Goal: Communication & Community: Answer question/provide support

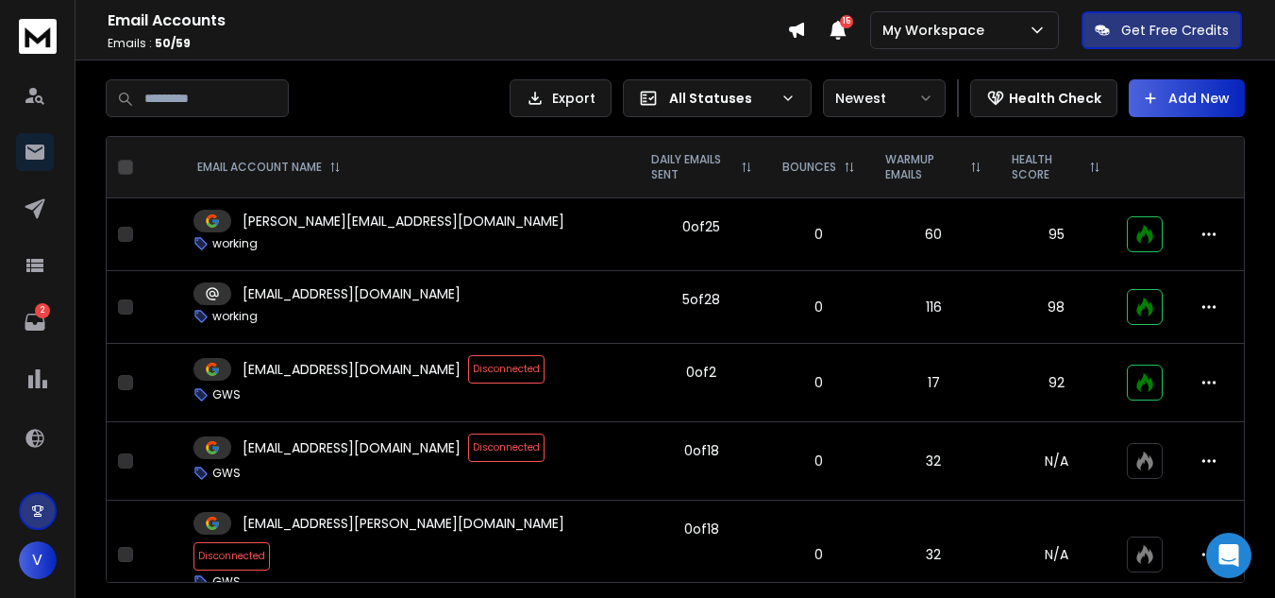
click at [1187, 109] on button "Add New" at bounding box center [1187, 98] width 116 height 38
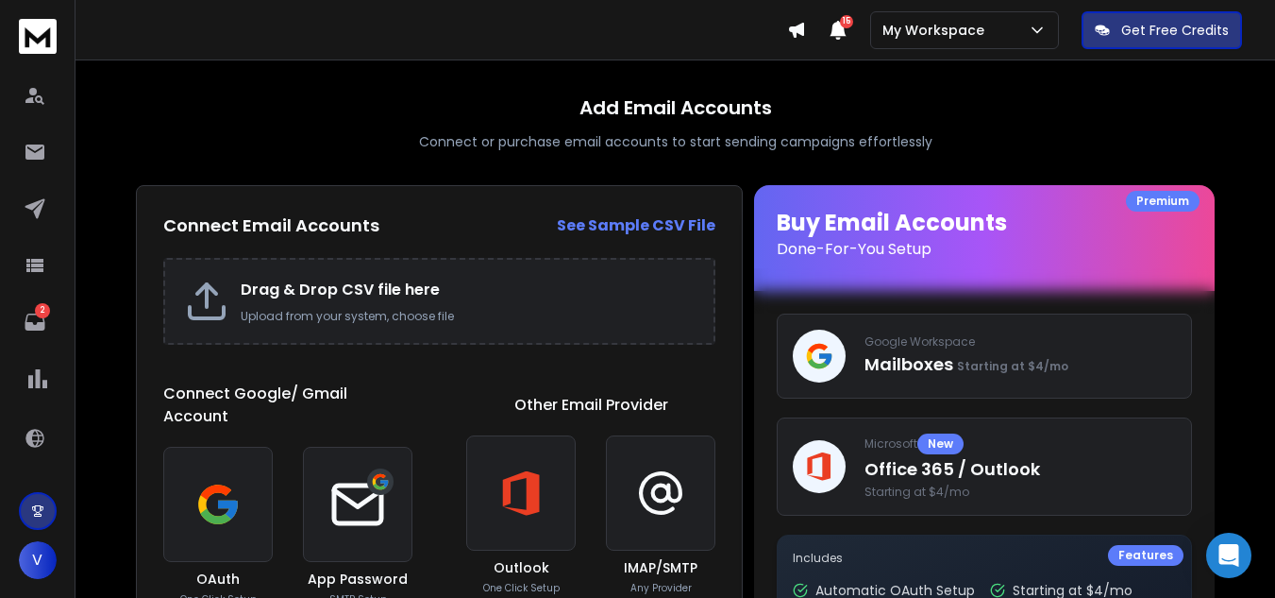
click at [204, 504] on icon at bounding box center [217, 504] width 47 height 57
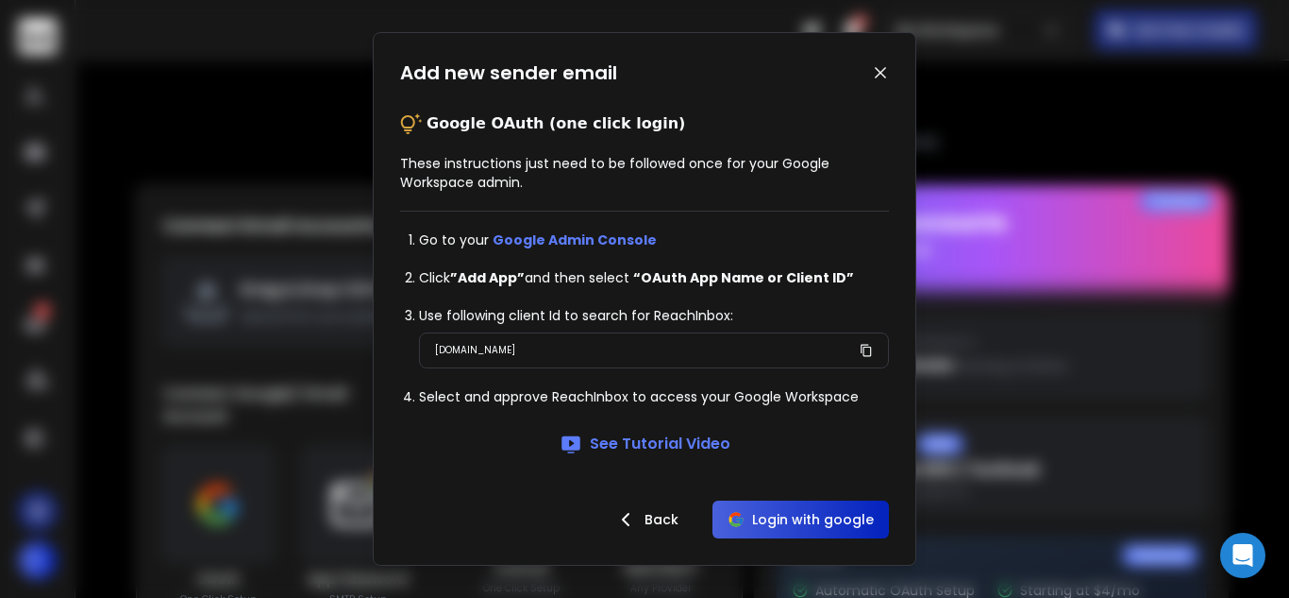
click at [865, 353] on icon at bounding box center [866, 350] width 13 height 13
click at [783, 516] on button "Login with google" at bounding box center [801, 519] width 177 height 38
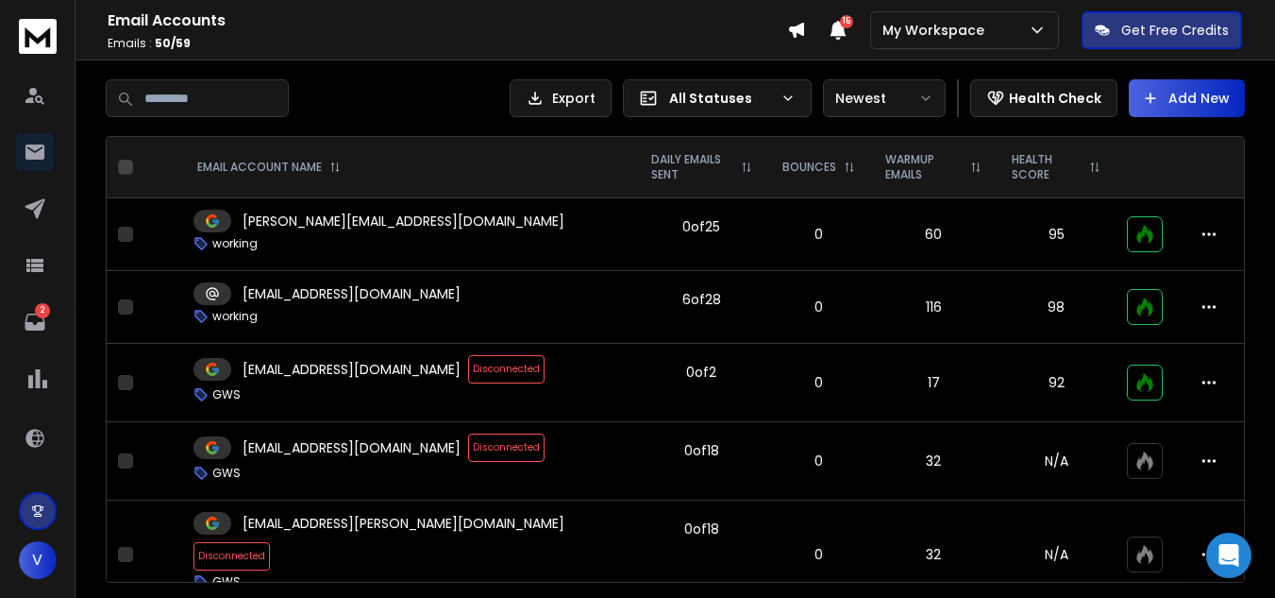
click at [347, 226] on p "[PERSON_NAME][EMAIL_ADDRESS][DOMAIN_NAME]" at bounding box center [404, 220] width 322 height 19
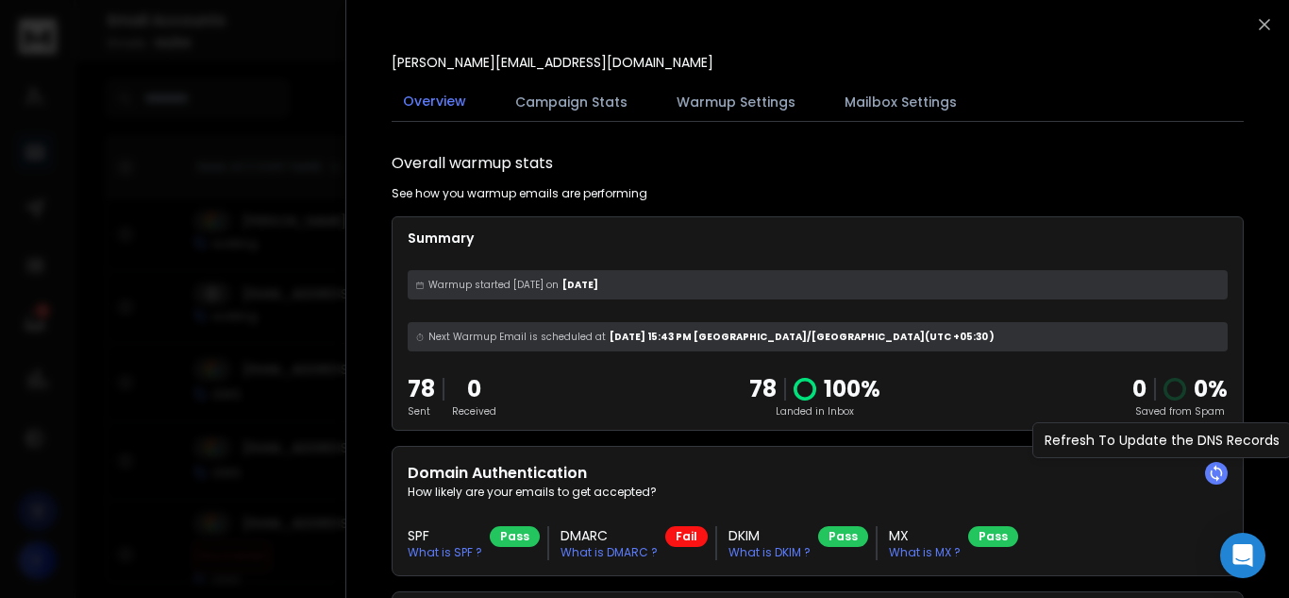
click at [1211, 471] on icon at bounding box center [1216, 472] width 19 height 19
click at [888, 97] on button "Mailbox Settings" at bounding box center [900, 102] width 135 height 42
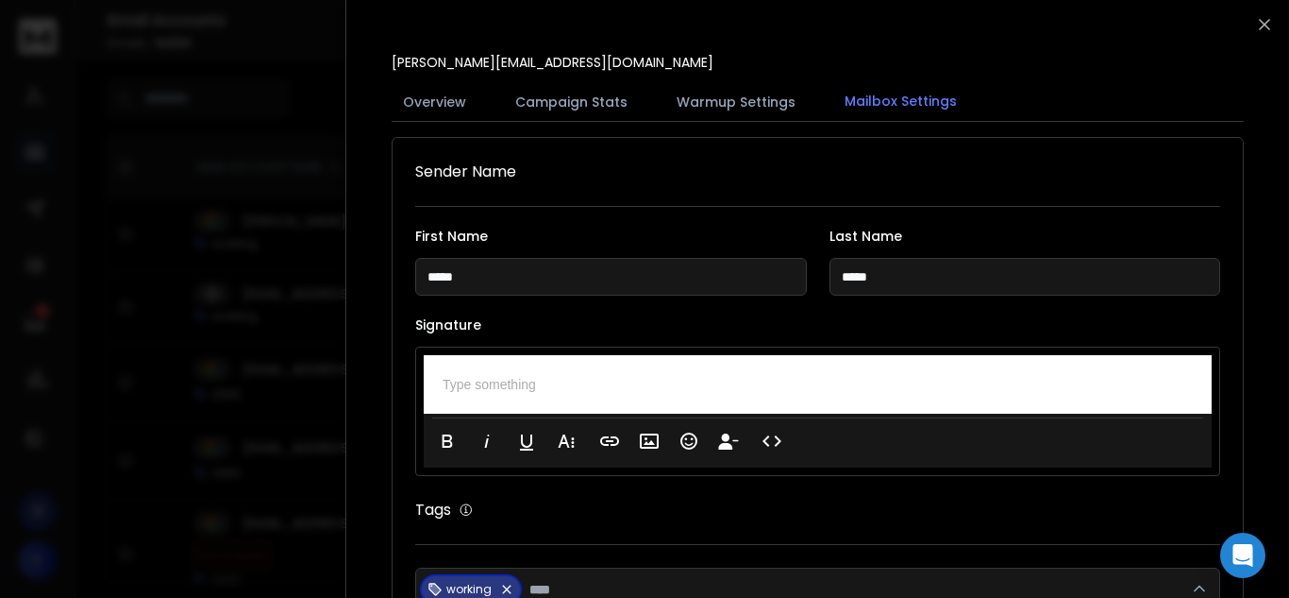
click at [734, 87] on button "Warmup Settings" at bounding box center [736, 102] width 142 height 42
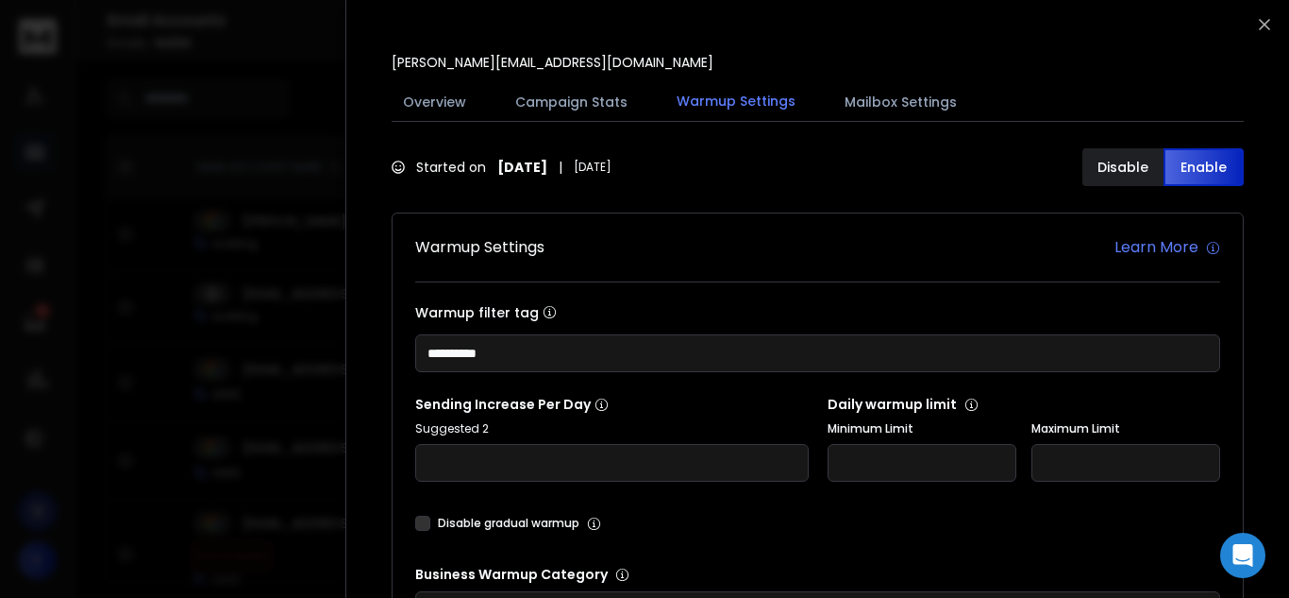
click at [589, 95] on button "Campaign Stats" at bounding box center [571, 102] width 135 height 42
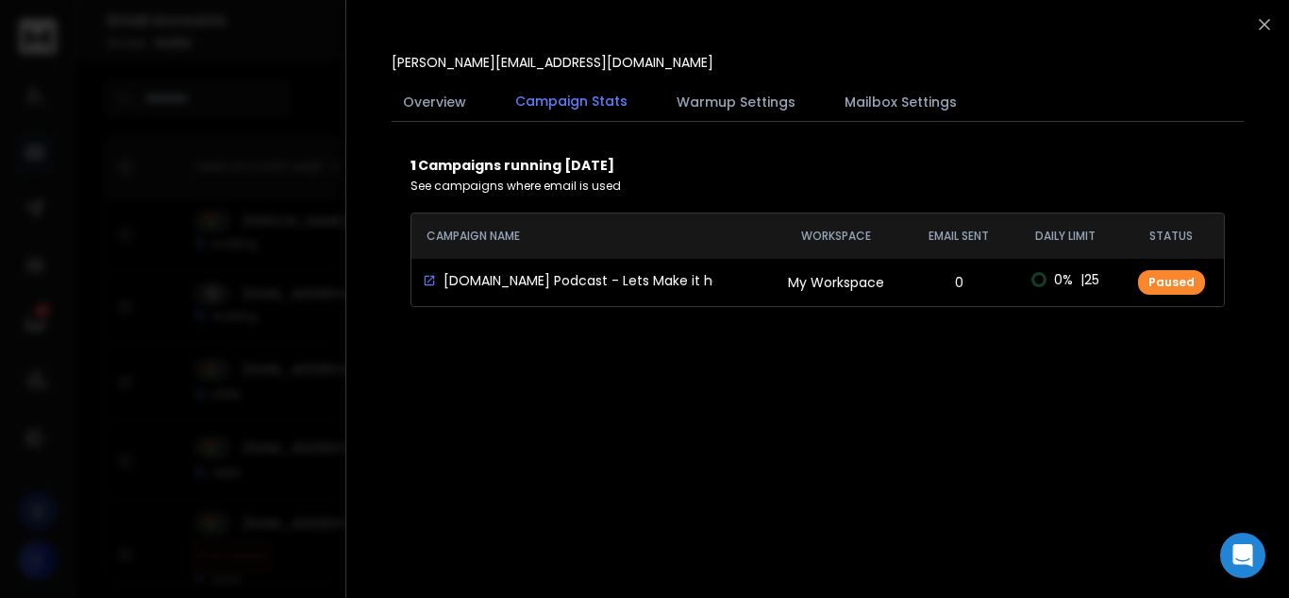
click at [722, 98] on button "Warmup Settings" at bounding box center [736, 102] width 142 height 42
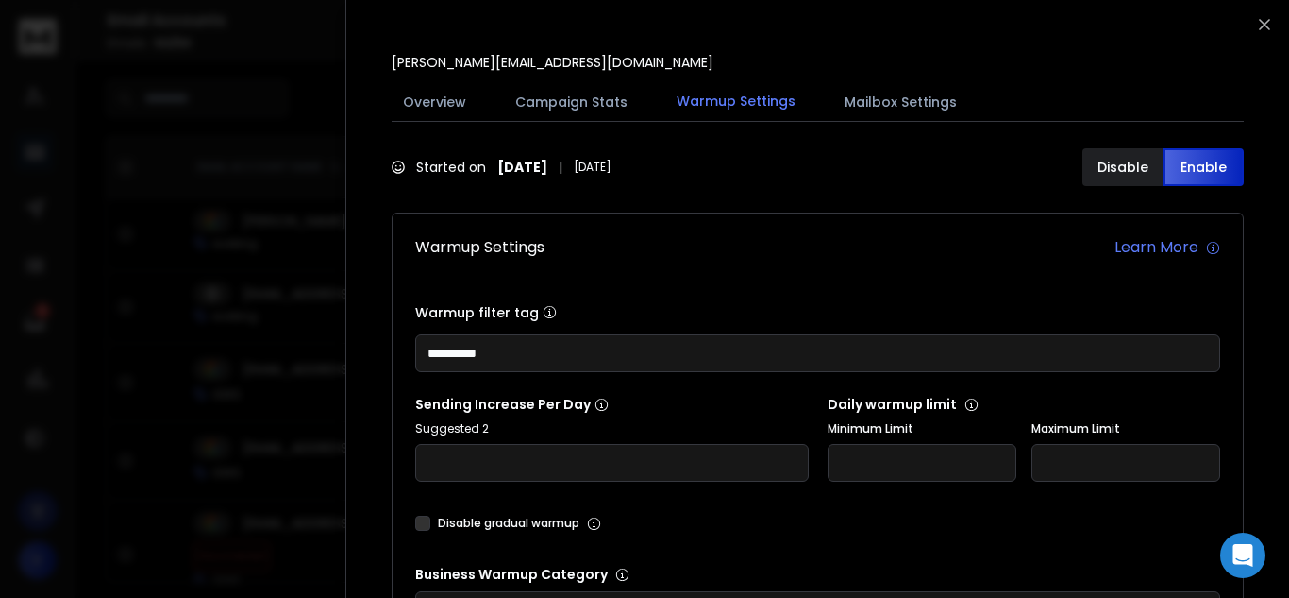
click at [883, 96] on button "Mailbox Settings" at bounding box center [900, 102] width 135 height 42
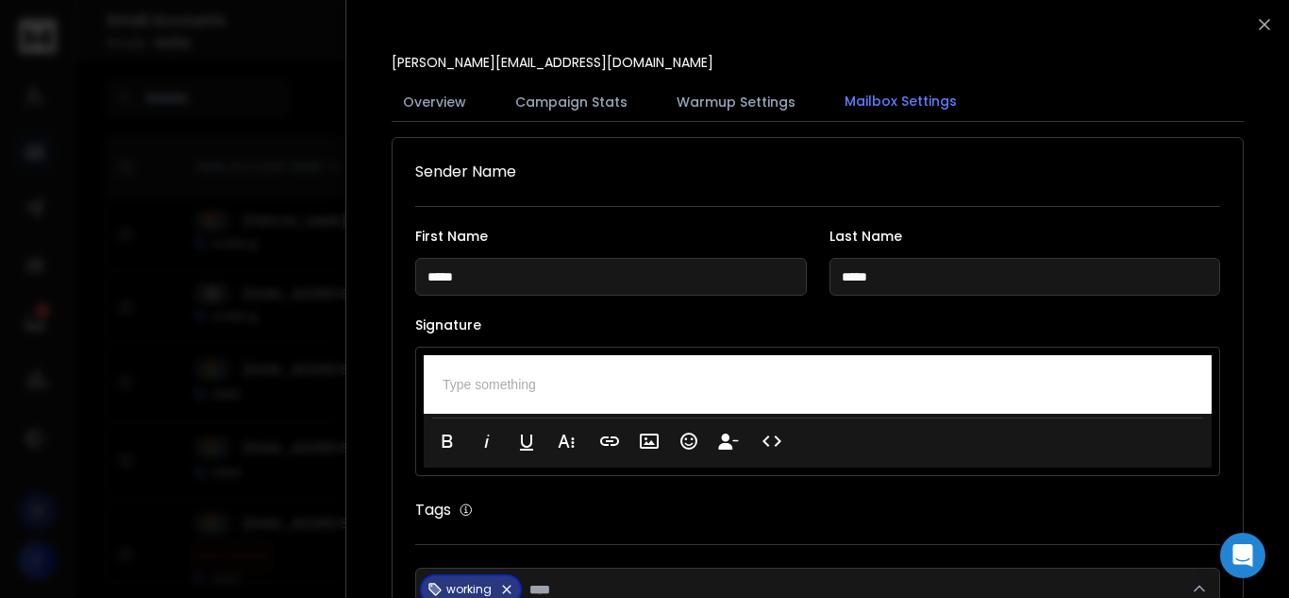
click at [427, 98] on button "Overview" at bounding box center [435, 102] width 86 height 42
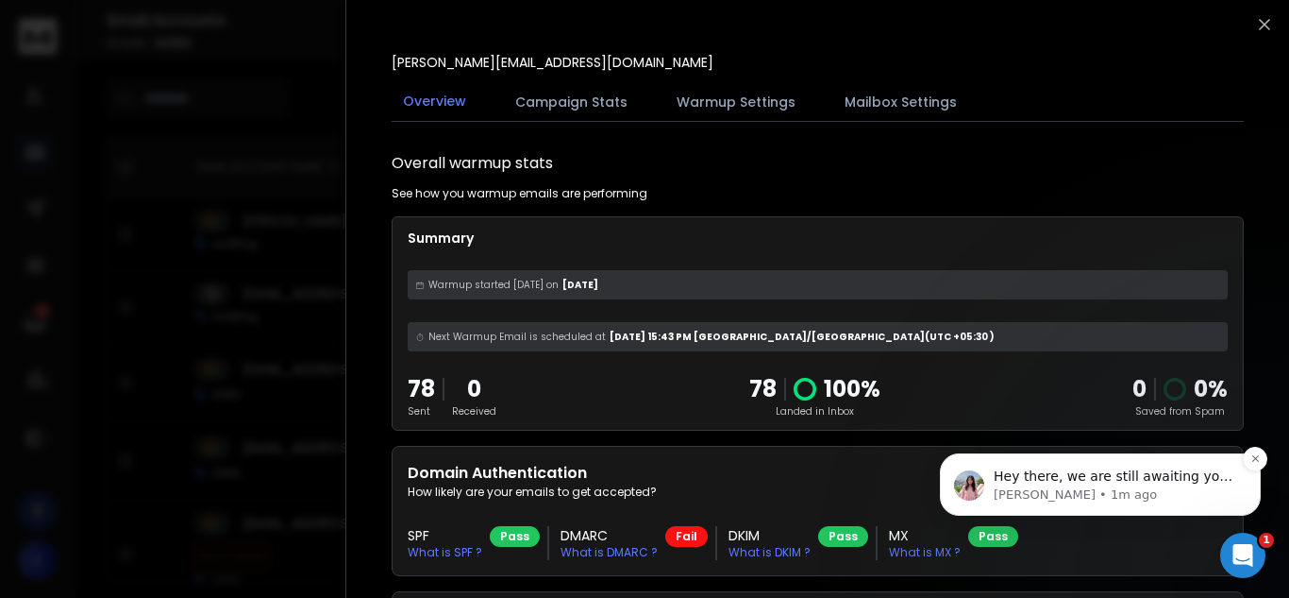
click at [1110, 478] on p "Hey there, we are still awaiting your reply regarding information of the lead w…" at bounding box center [1116, 476] width 244 height 19
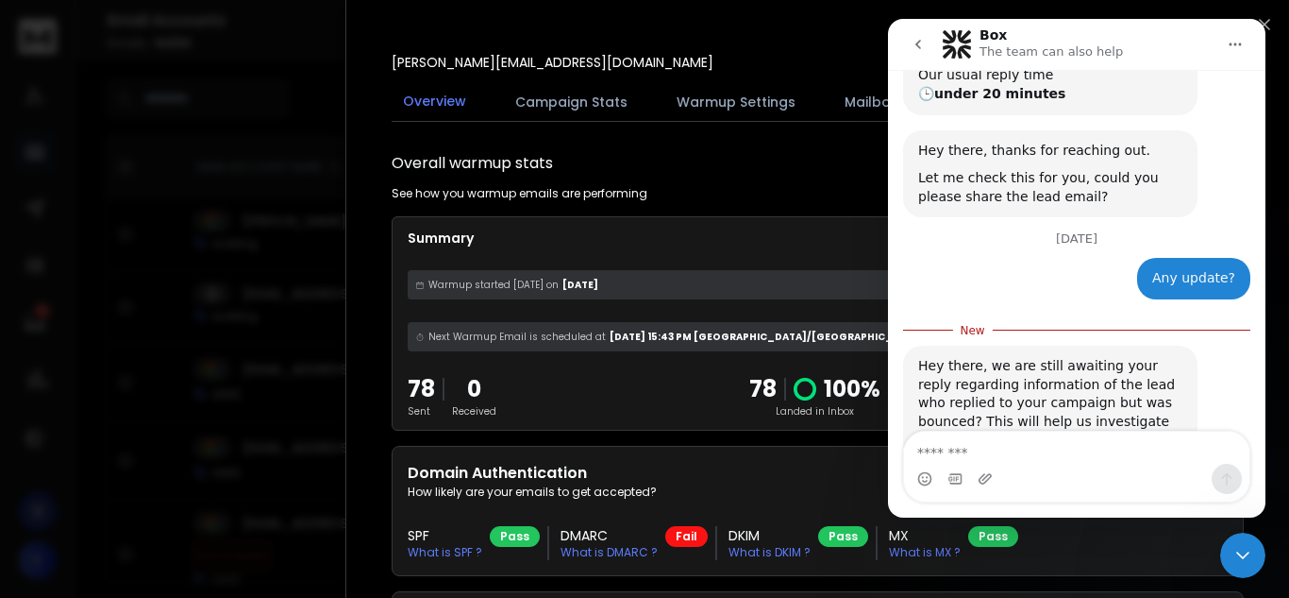
scroll to position [349, 0]
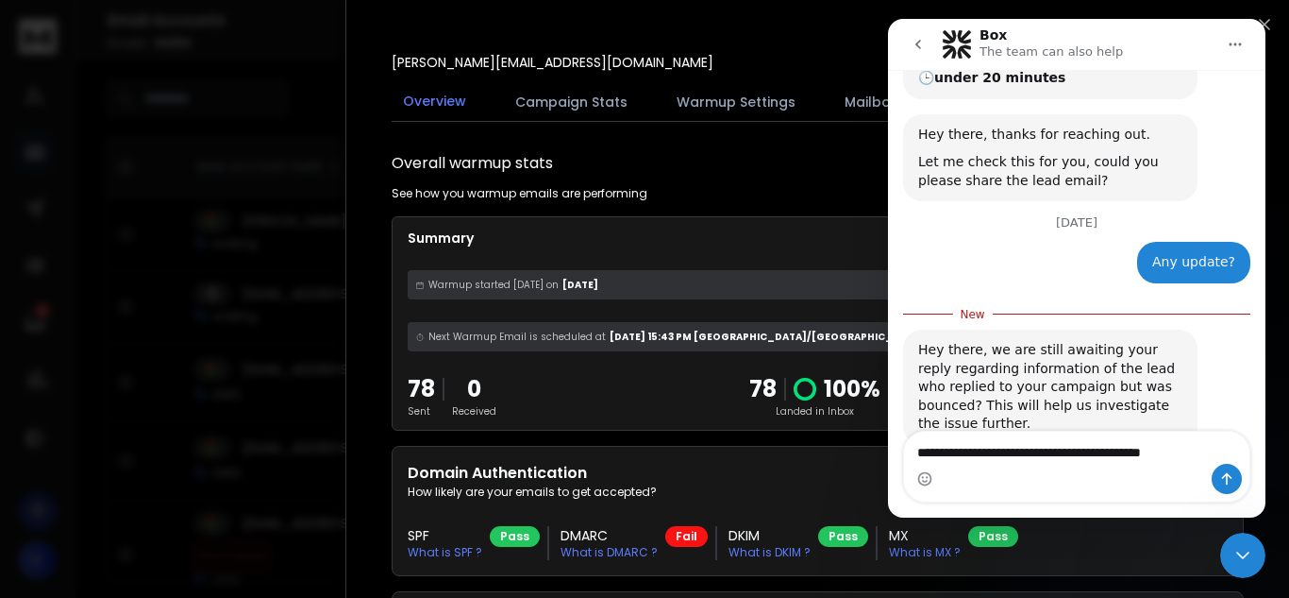
type textarea "**********"
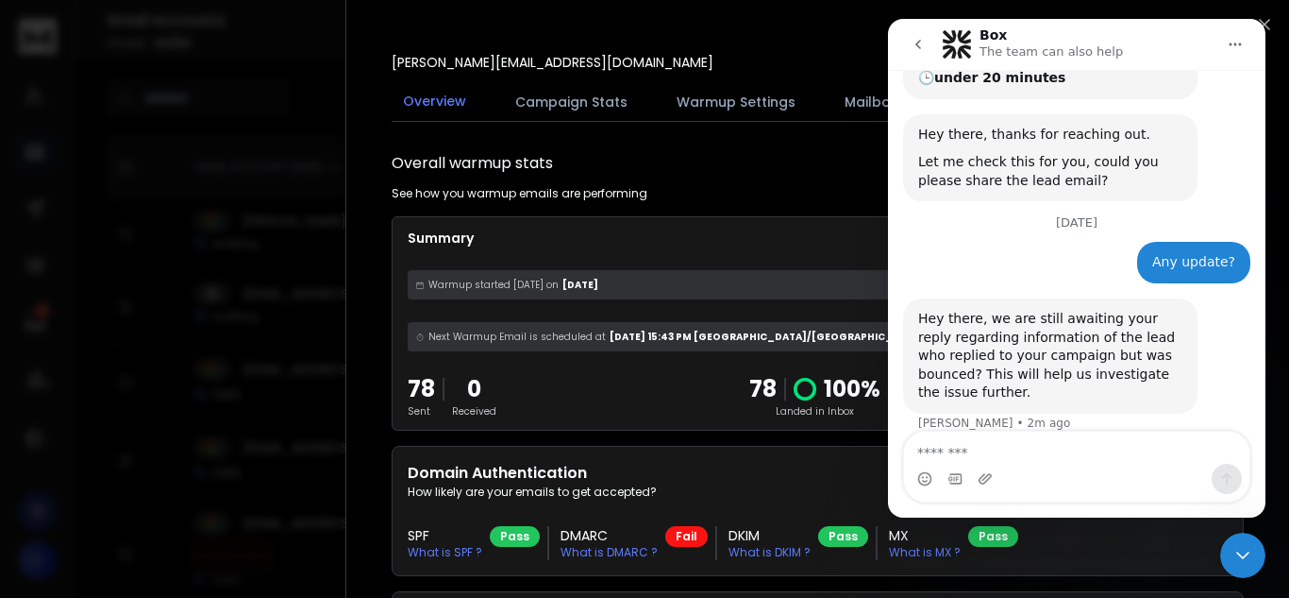
scroll to position [393, 0]
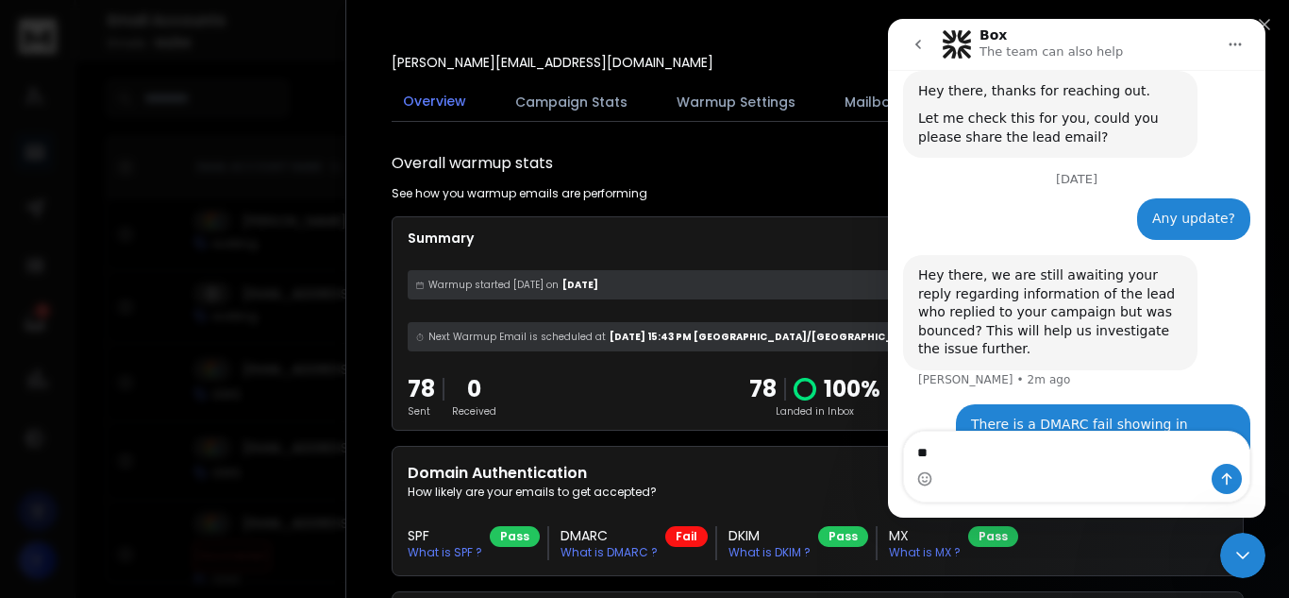
type textarea "*"
type textarea "**********"
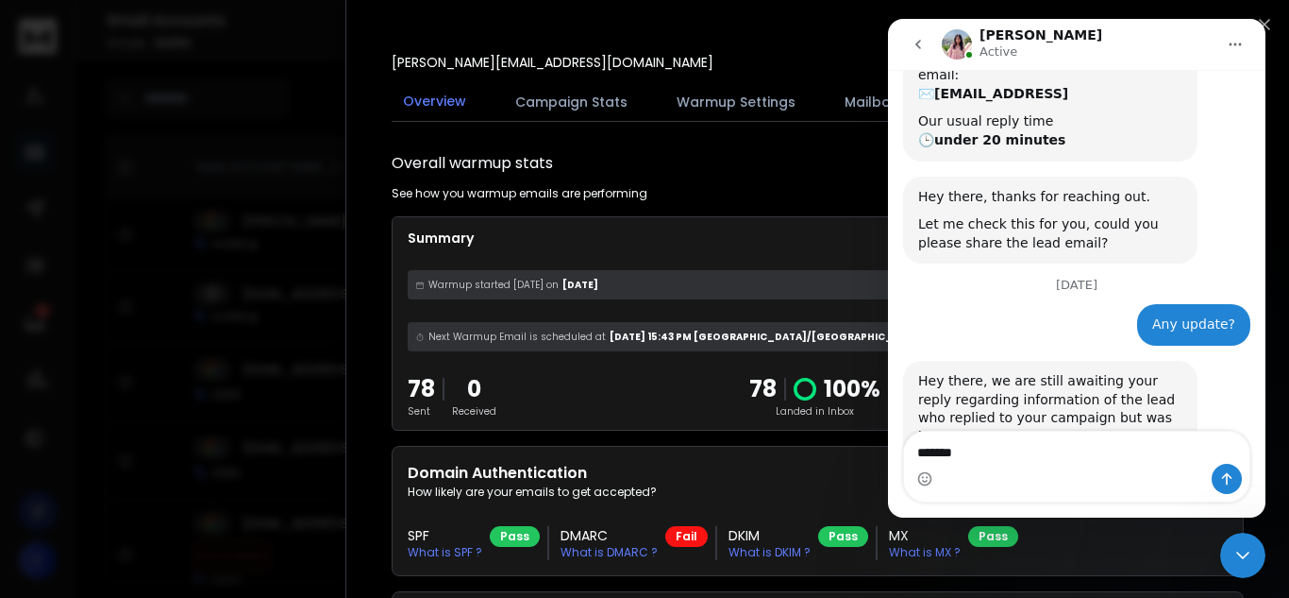
scroll to position [436, 0]
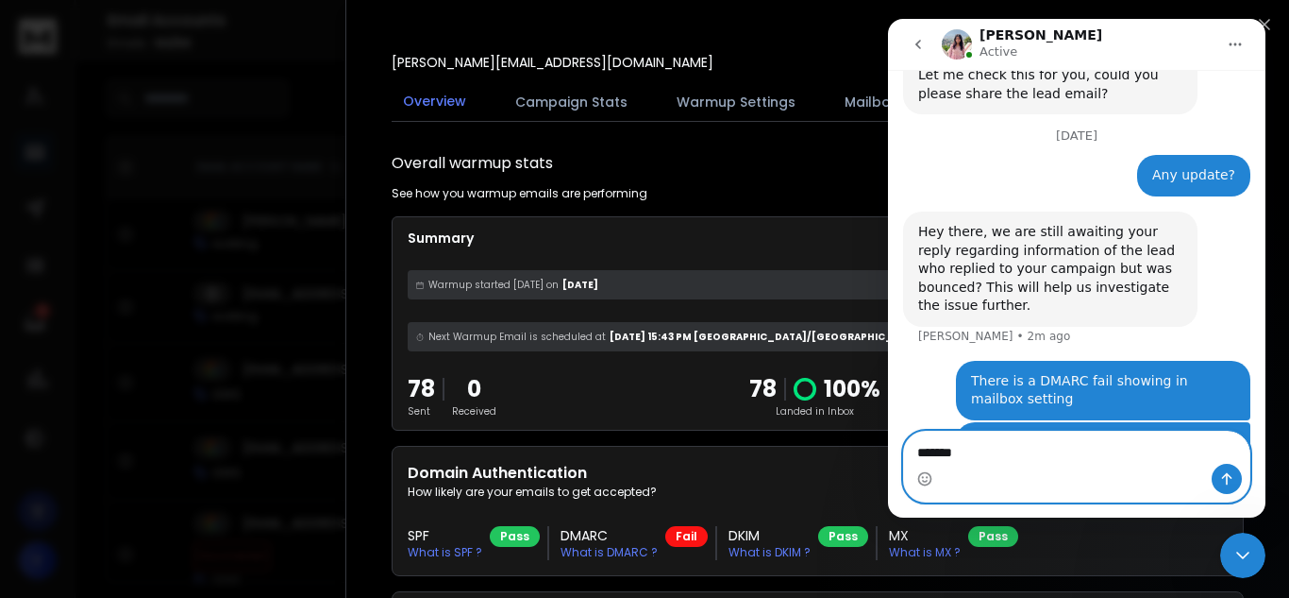
click at [988, 457] on textarea "******" at bounding box center [1076, 447] width 345 height 32
type textarea "**********"
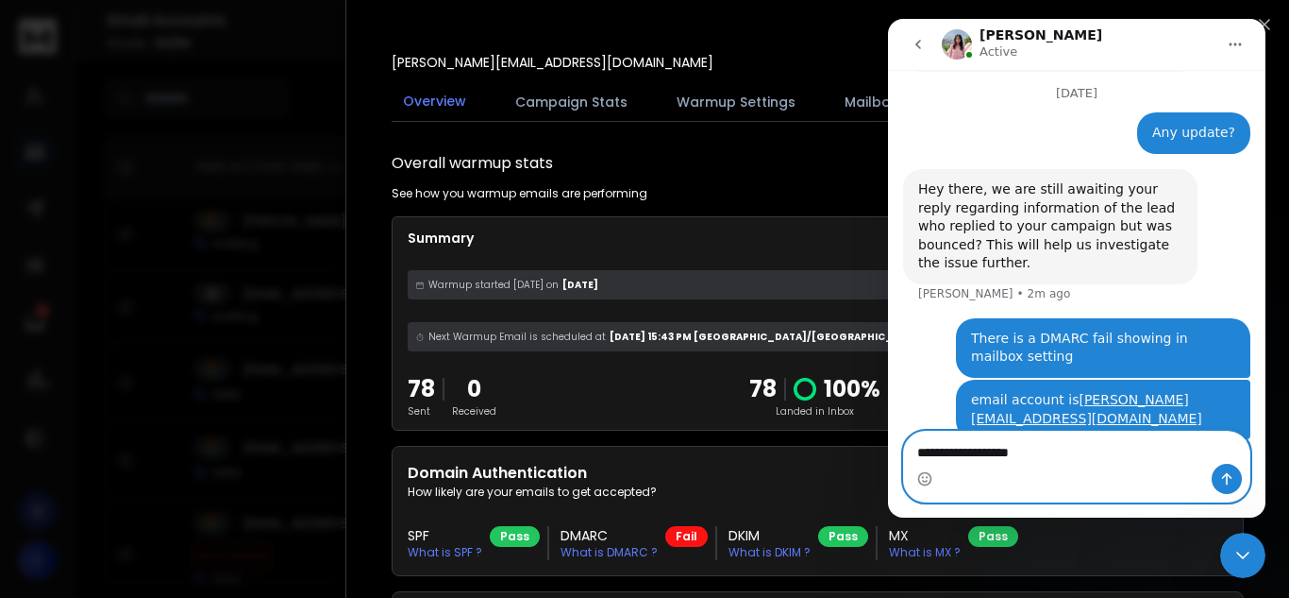
type textarea "**********"
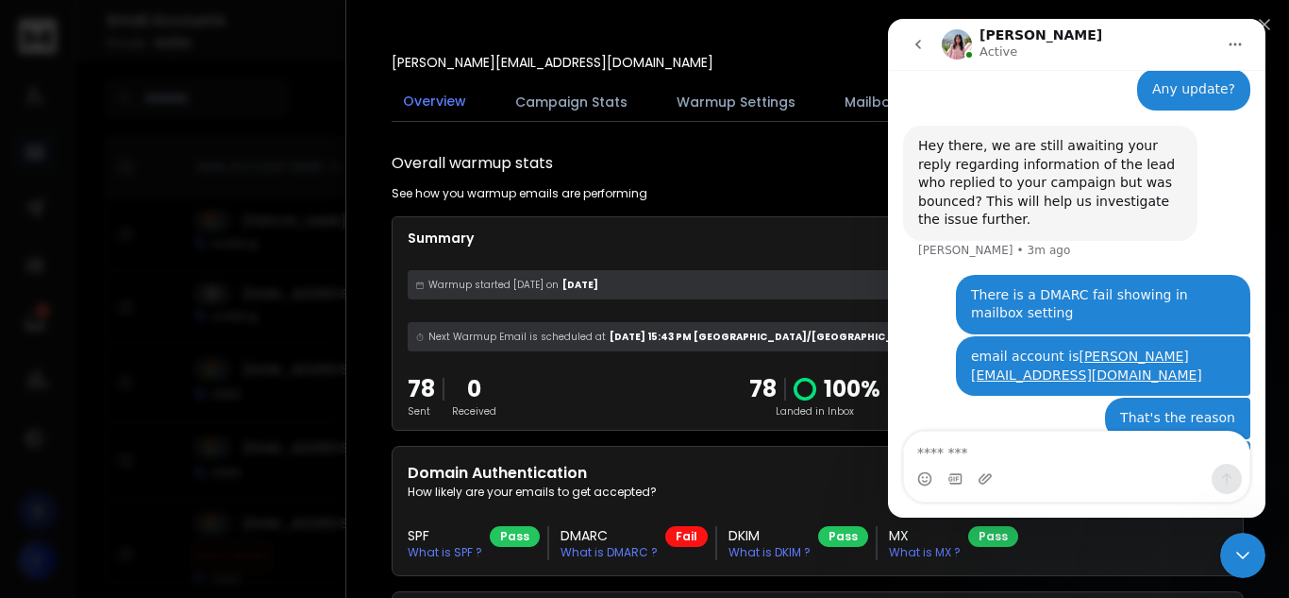
click at [1236, 564] on icon "Close Intercom Messenger" at bounding box center [1243, 555] width 23 height 23
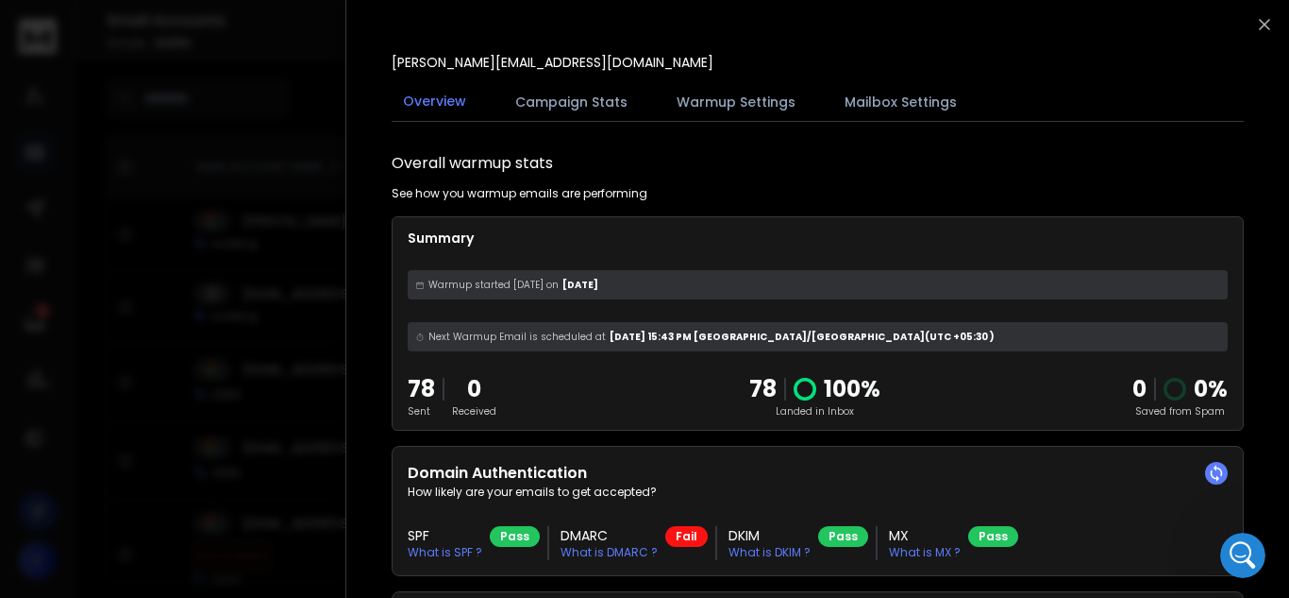
drag, startPoint x: 1161, startPoint y: 497, endPoint x: 586, endPoint y: 396, distance: 583.8
click at [586, 396] on div "78 Sent 0 Received 78 100 % Landed in Inbox 0 0 % Saved from Spam" at bounding box center [818, 396] width 820 height 44
drag, startPoint x: 1281, startPoint y: 194, endPoint x: 1276, endPoint y: 247, distance: 53.1
click at [1276, 247] on div "Multi Select Table Sheet [PERSON_NAME][EMAIL_ADDRESS][DOMAIN_NAME] Overview Cam…" at bounding box center [817, 299] width 944 height 598
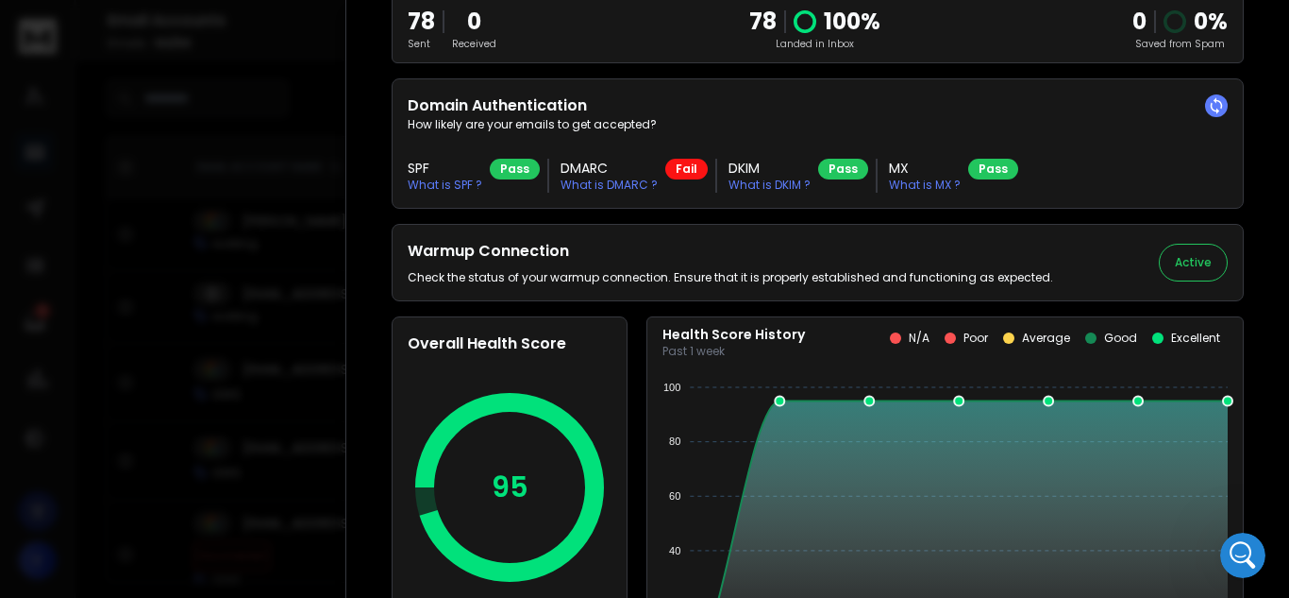
scroll to position [281, 0]
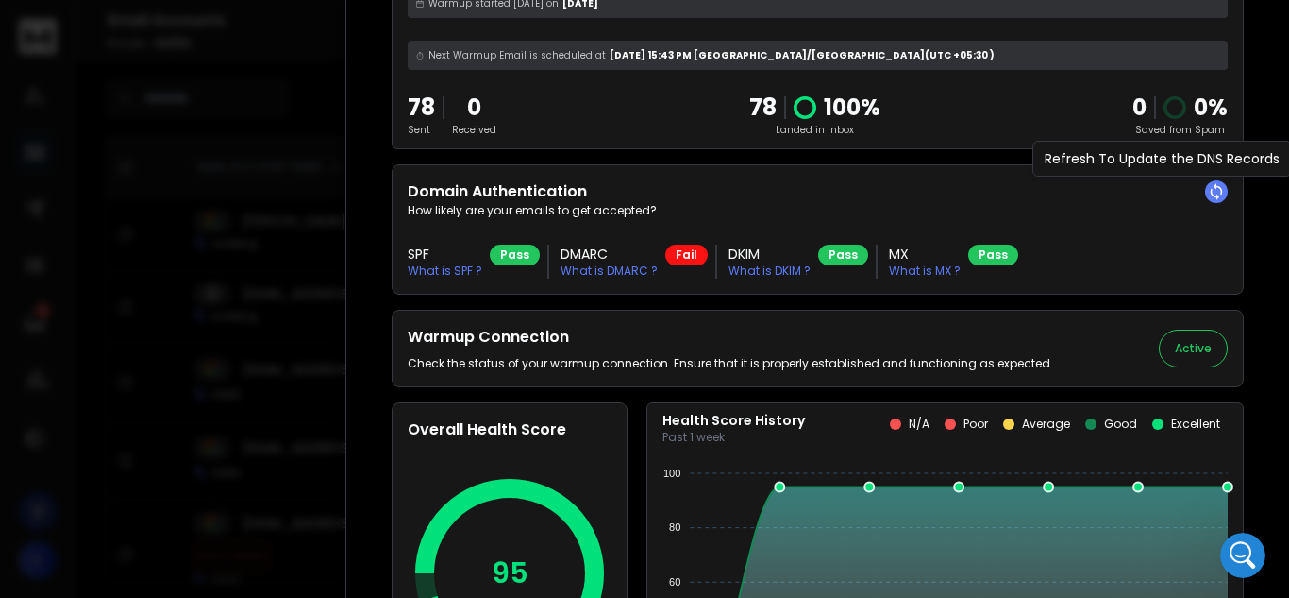
click at [1215, 190] on icon at bounding box center [1216, 191] width 19 height 19
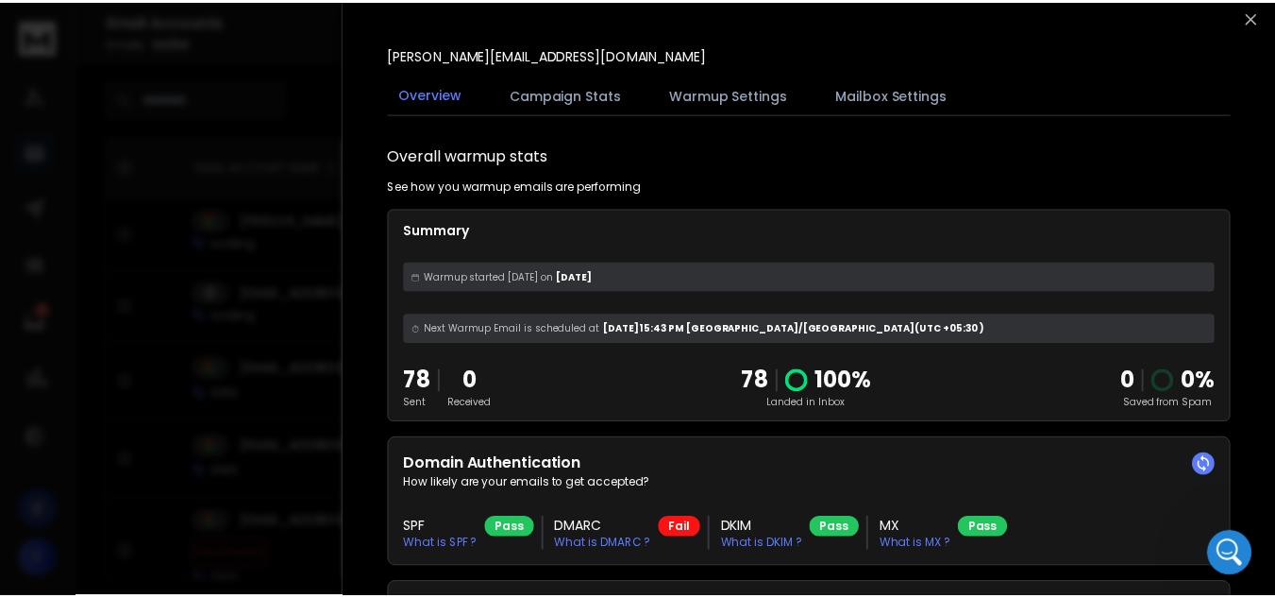
scroll to position [0, 0]
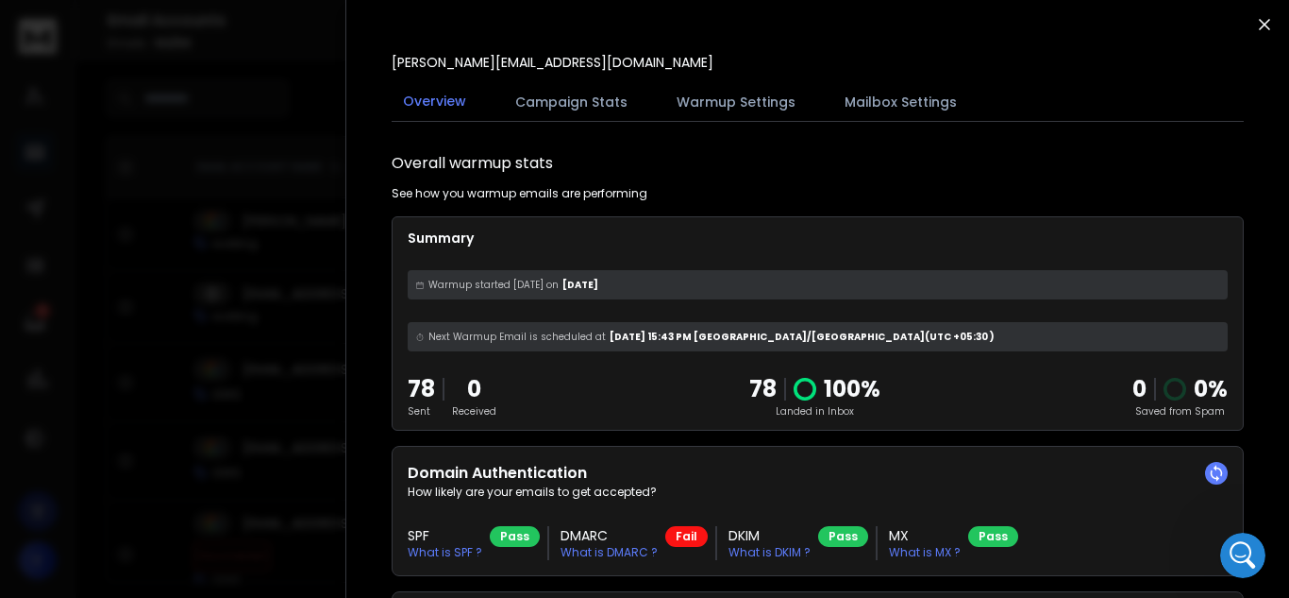
click at [1256, 20] on icon "button" at bounding box center [1264, 24] width 19 height 19
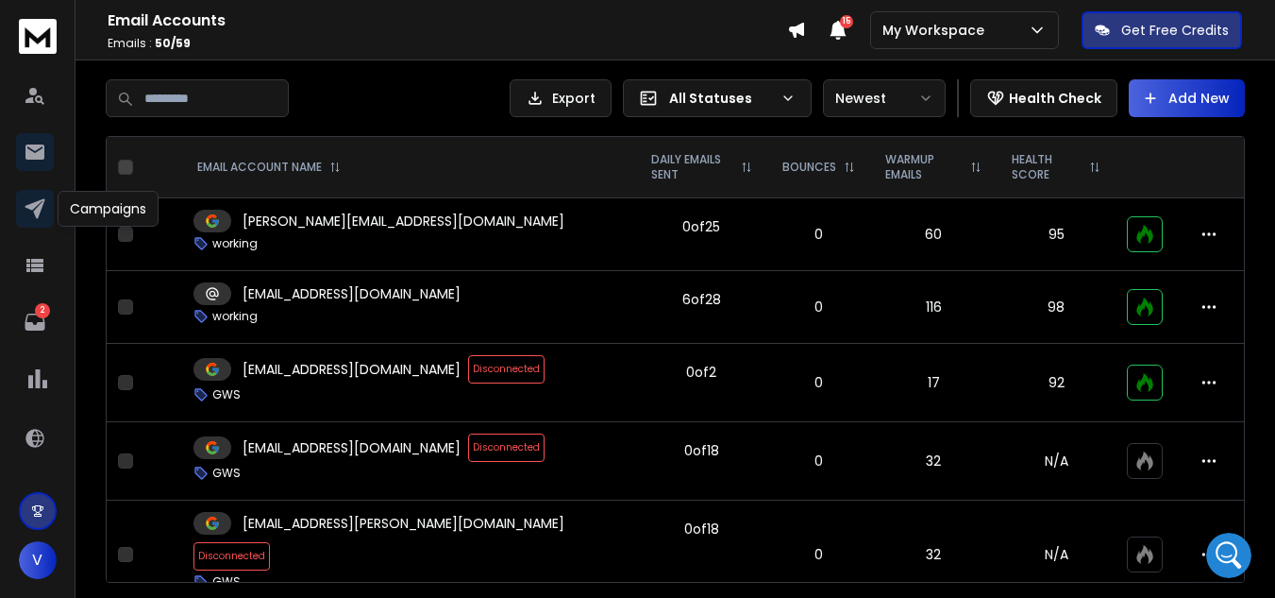
click at [28, 197] on icon at bounding box center [35, 208] width 23 height 23
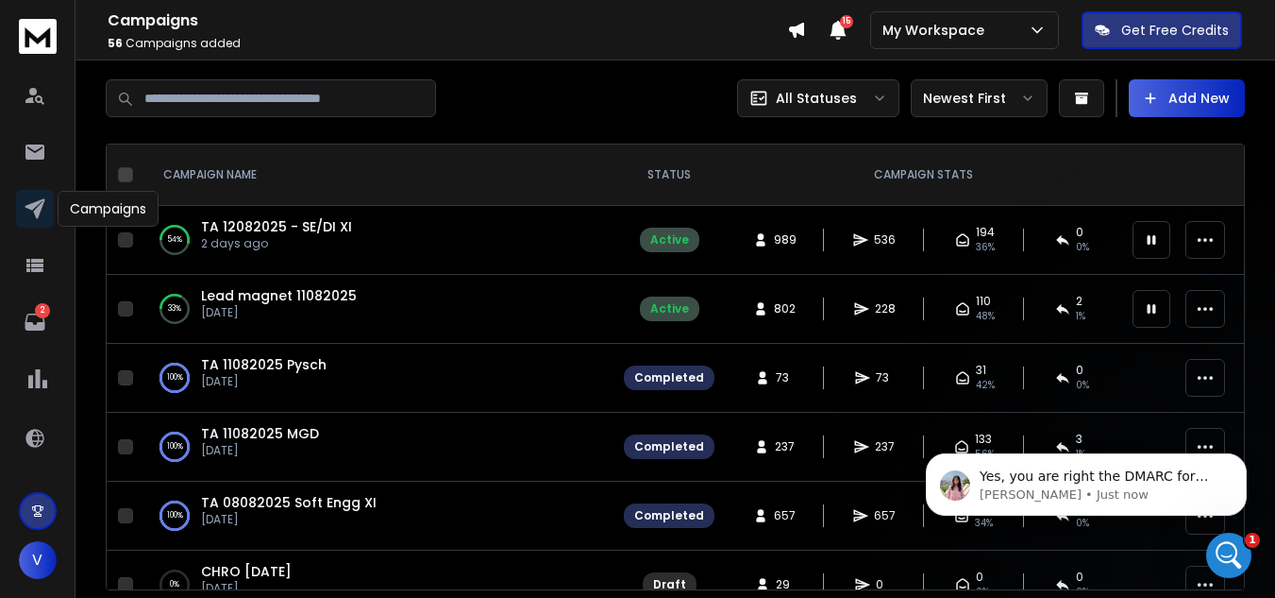
scroll to position [671, 0]
click at [1071, 463] on div "Yes, you are right the DMARC for this email is failing. To keep this active and…" at bounding box center [1086, 484] width 321 height 62
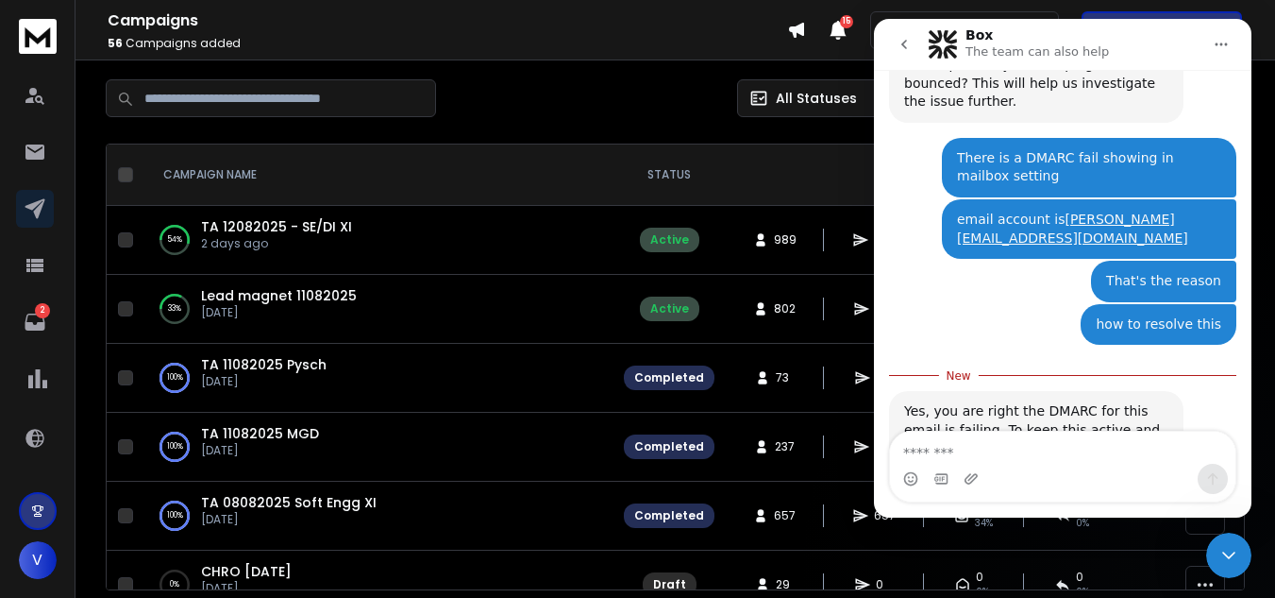
scroll to position [702, 0]
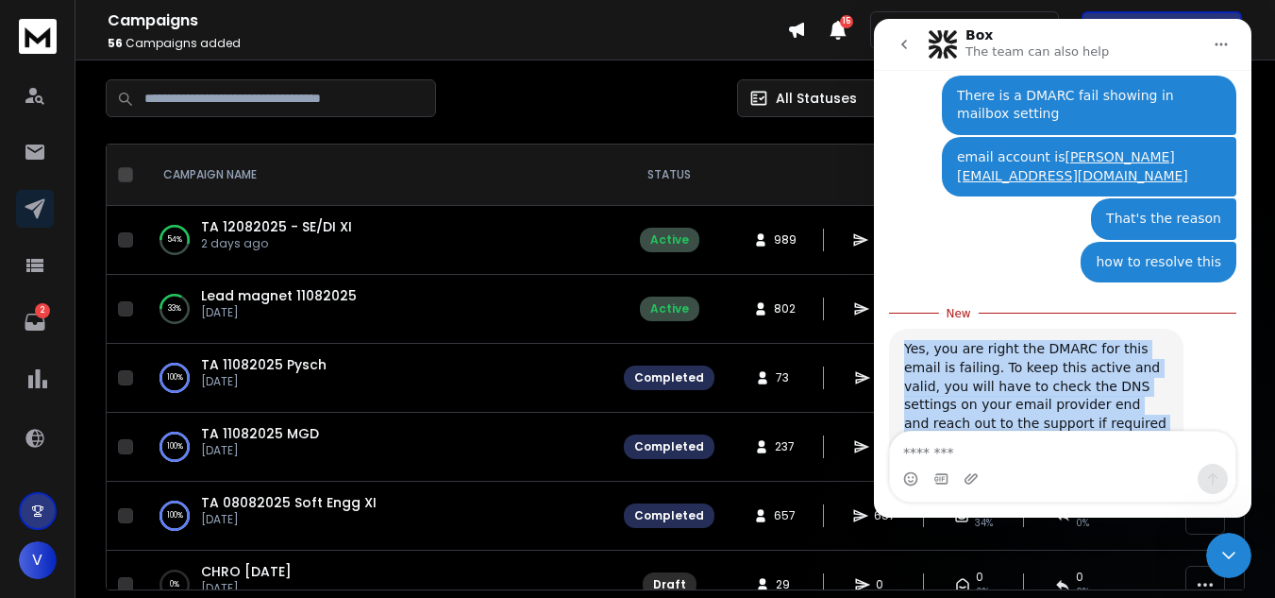
drag, startPoint x: 997, startPoint y: 370, endPoint x: 907, endPoint y: 281, distance: 126.2
click at [907, 340] on div "Yes, you are right the DMARC for this email is failing. To keep this active and…" at bounding box center [1036, 395] width 264 height 111
copy div "Yes, you are right the DMARC for this email is failing. To keep this active and…"
